Goal: Task Accomplishment & Management: Use online tool/utility

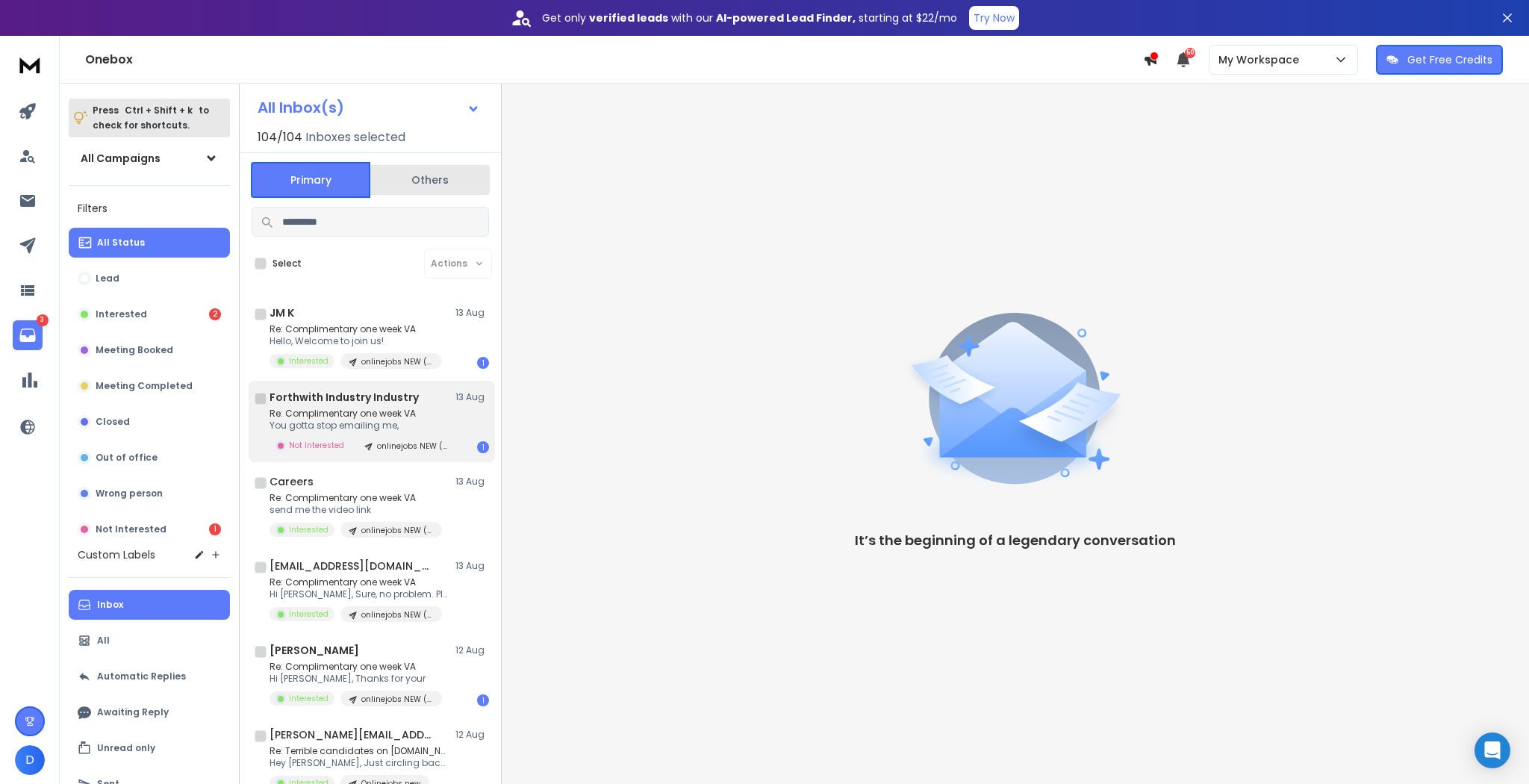
click at [259, 396] on button "button" at bounding box center [260, 398] width 12 height 12
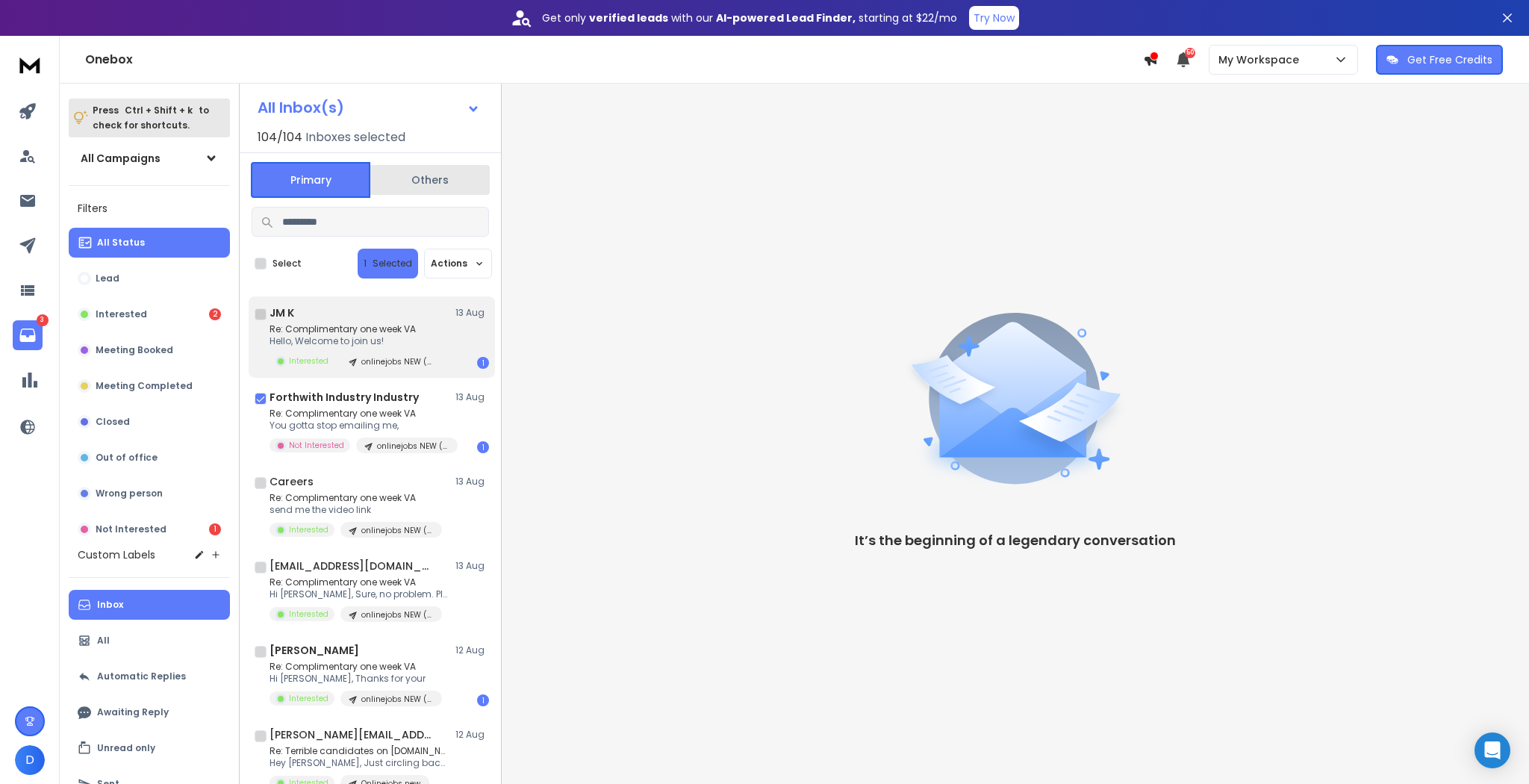
click at [260, 314] on button "button" at bounding box center [260, 315] width 12 height 12
click at [459, 272] on button "Actions" at bounding box center [457, 264] width 68 height 30
click at [457, 389] on div "Archive email" at bounding box center [437, 392] width 90 height 15
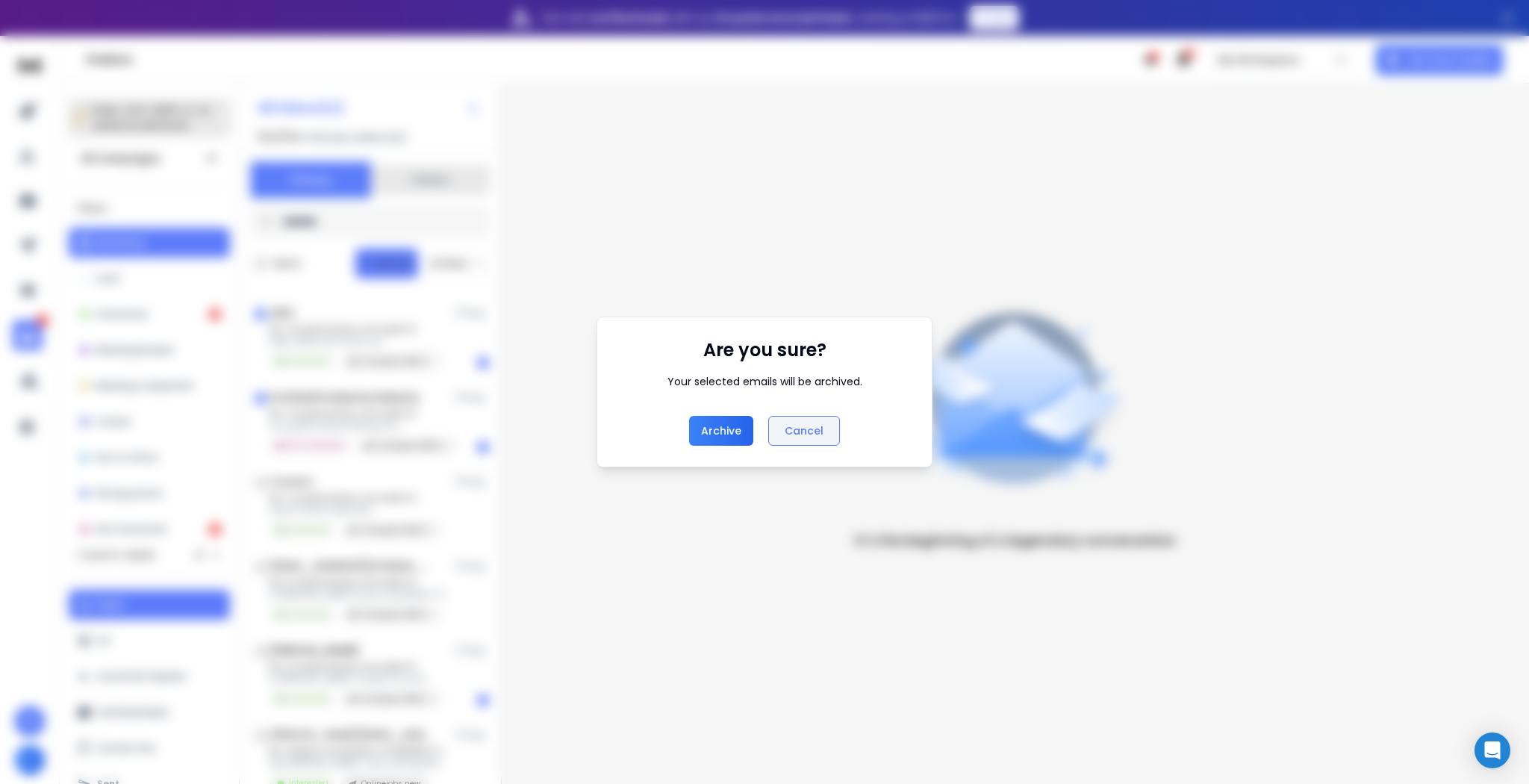
click at [741, 435] on button "archive" at bounding box center [721, 430] width 64 height 30
